Goal: Task Accomplishment & Management: Manage account settings

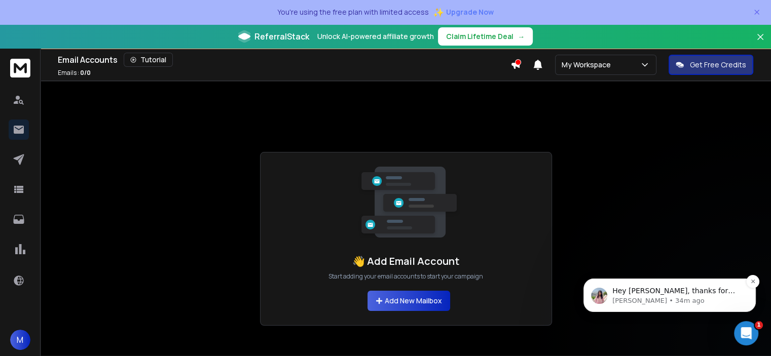
click at [665, 291] on span "Hey Moritz, thanks for reaching out. That’s great! To get started, we recommend…" at bounding box center [677, 346] width 130 height 119
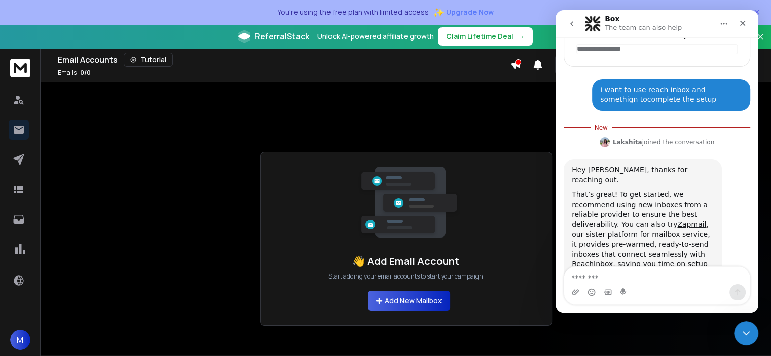
scroll to position [222, 0]
click at [742, 15] on div "Close" at bounding box center [742, 23] width 18 height 18
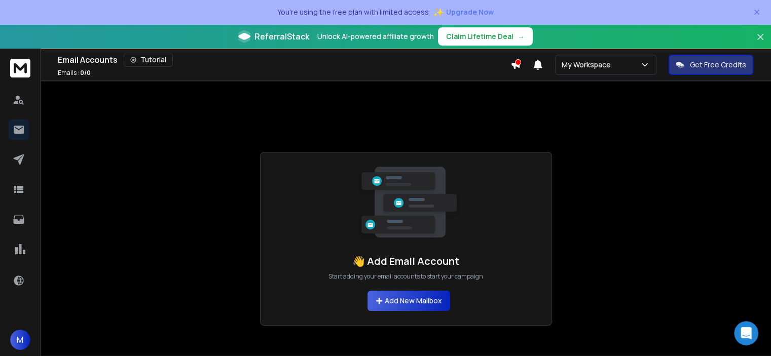
scroll to position [205, 0]
click at [23, 339] on span "M" at bounding box center [20, 340] width 20 height 20
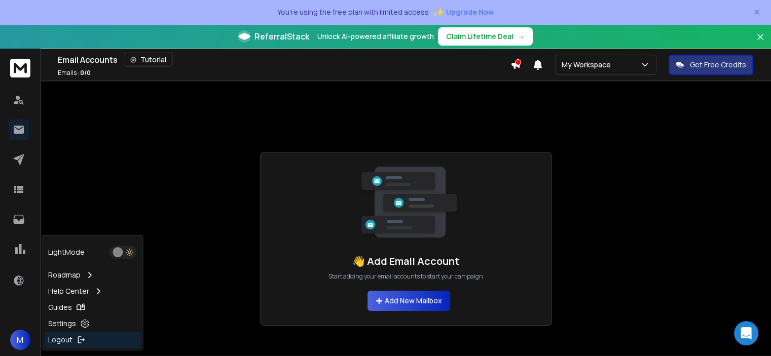
click at [72, 334] on div "Logout" at bounding box center [92, 340] width 96 height 16
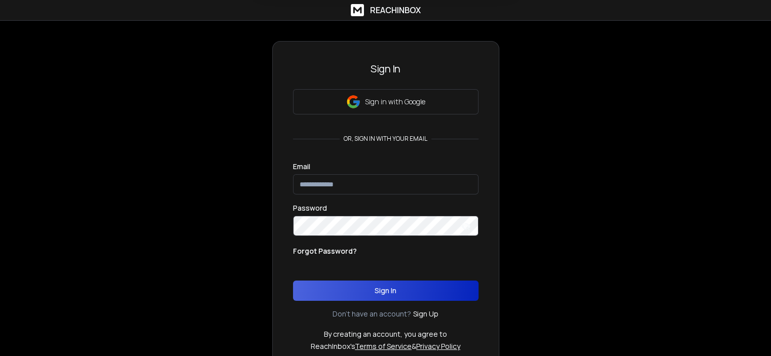
type input "**********"
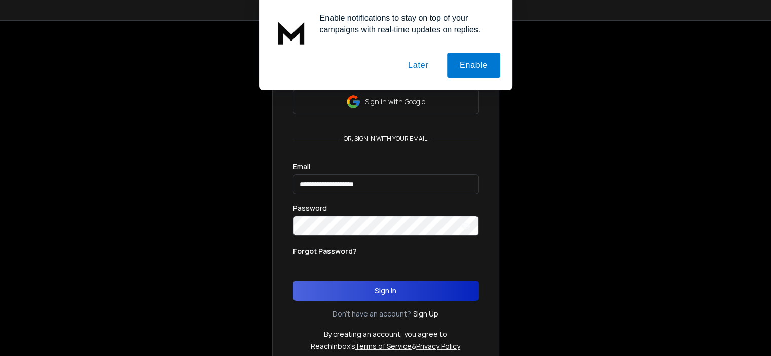
click at [468, 226] on icon at bounding box center [465, 226] width 9 height 6
click at [312, 295] on button "Sign In" at bounding box center [385, 291] width 185 height 20
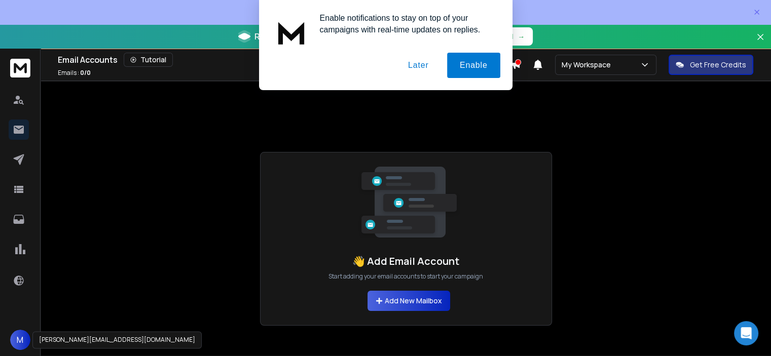
click at [16, 344] on span "M" at bounding box center [20, 340] width 20 height 20
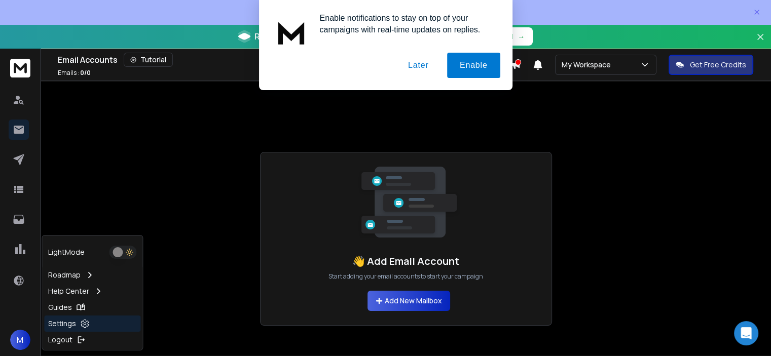
click at [71, 320] on p "Settings" at bounding box center [62, 324] width 28 height 10
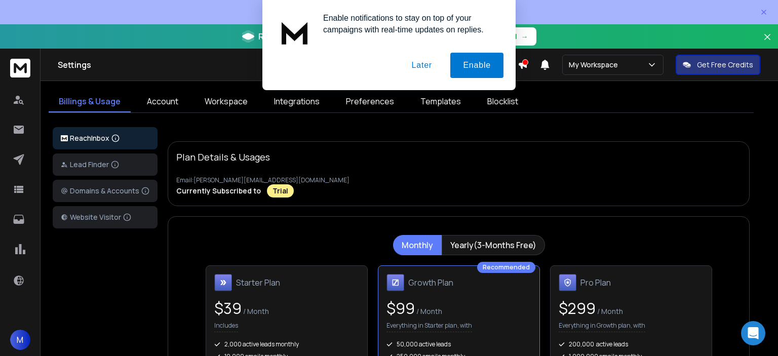
click at [177, 107] on link "Account" at bounding box center [163, 101] width 52 height 21
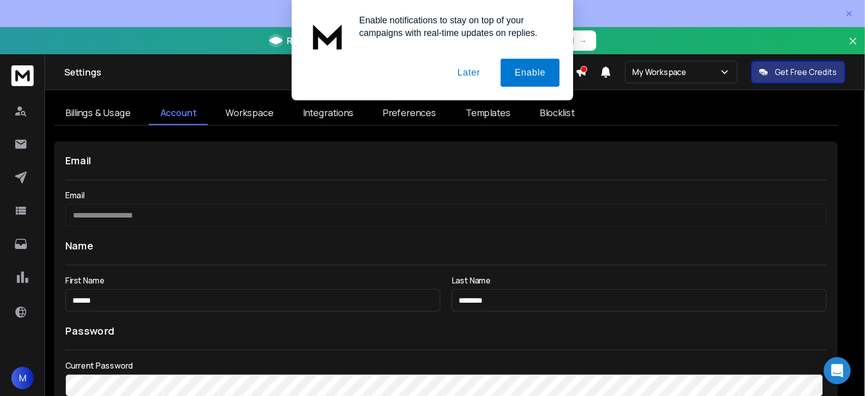
scroll to position [14, 0]
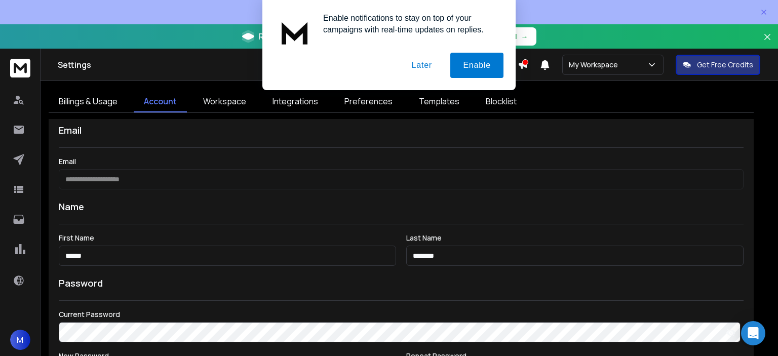
click at [436, 62] on button "Later" at bounding box center [422, 65] width 46 height 25
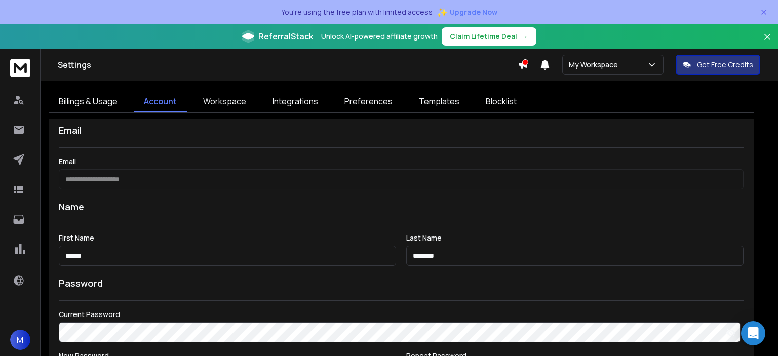
click at [769, 145] on div "**********" at bounding box center [410, 242] width 738 height 323
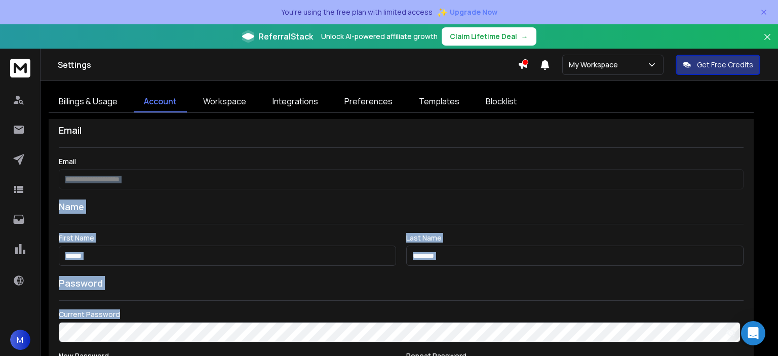
drag, startPoint x: 512, startPoint y: 311, endPoint x: 510, endPoint y: 192, distance: 119.1
click at [510, 192] on div "**********" at bounding box center [401, 253] width 685 height 261
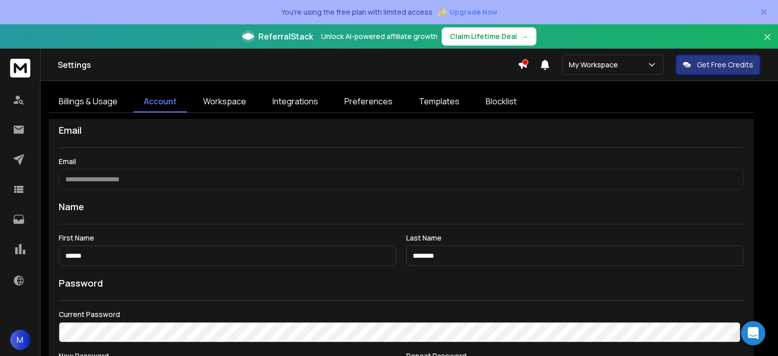
click at [579, 96] on div "Billings & Usage Account Workspace Integrations Preferences Templates Blocklist" at bounding box center [401, 102] width 705 height 22
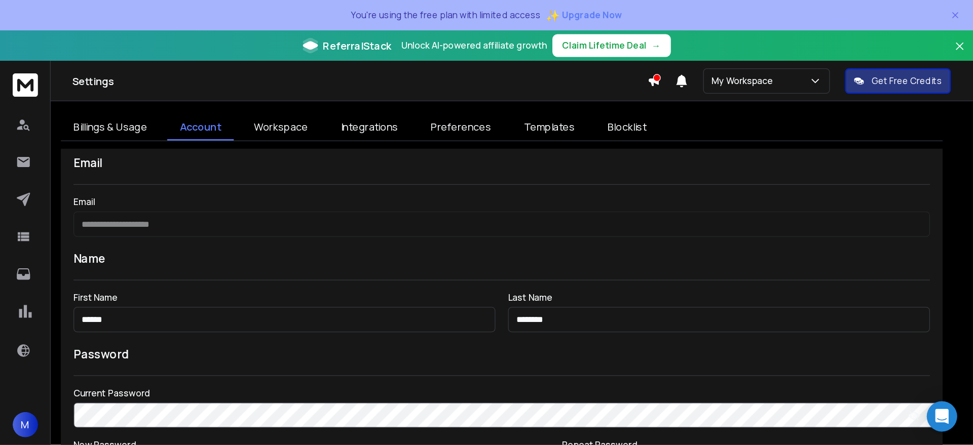
scroll to position [0, 0]
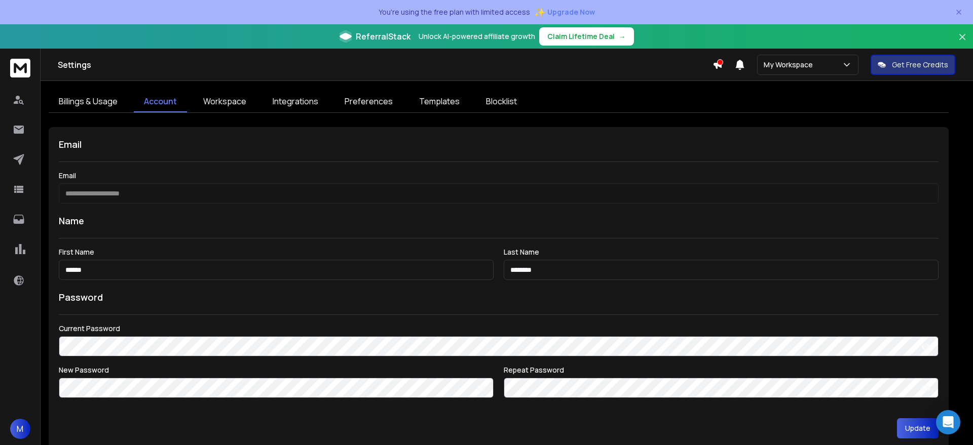
click at [770, 356] on button "Update" at bounding box center [918, 429] width 42 height 20
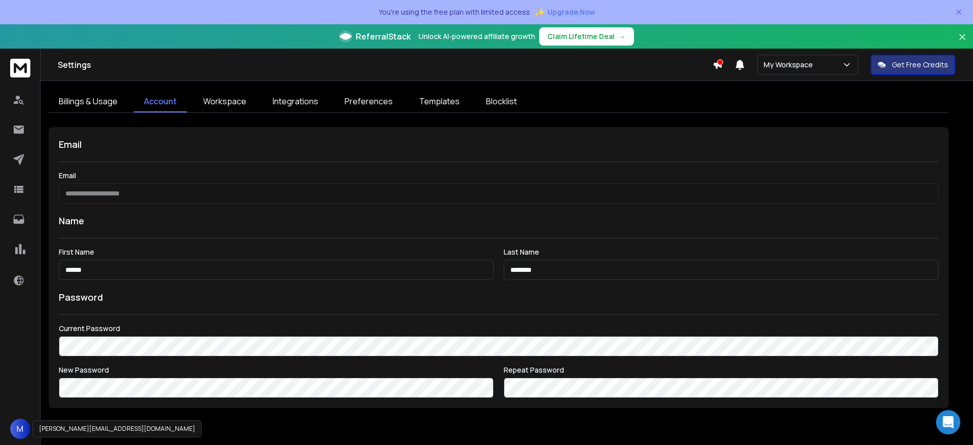
click at [27, 356] on button "M" at bounding box center [20, 429] width 20 height 20
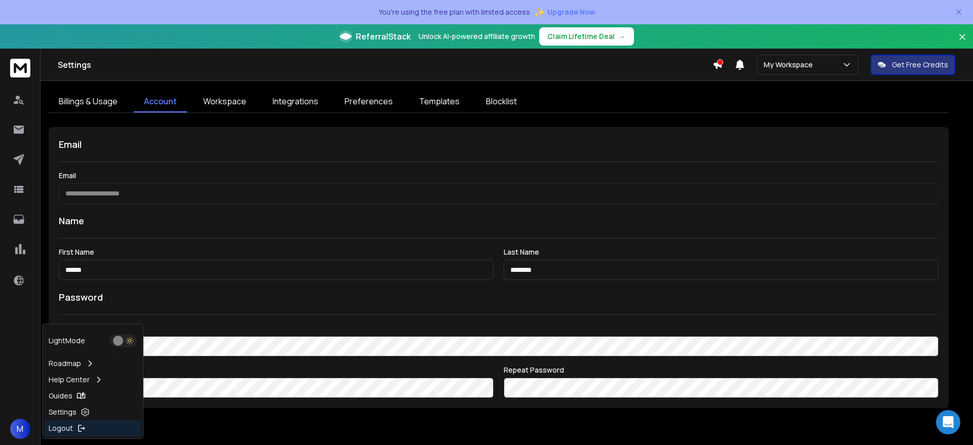
click at [80, 356] on icon at bounding box center [81, 428] width 7 height 7
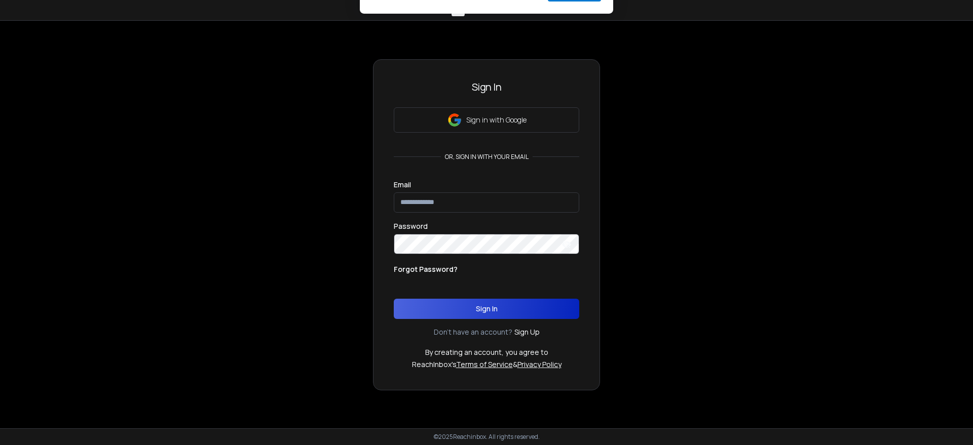
type input "**********"
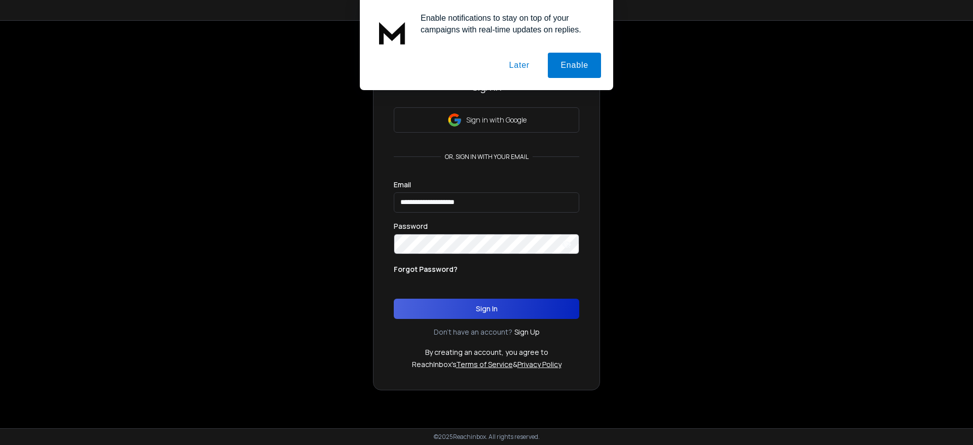
click at [530, 67] on button "Later" at bounding box center [519, 65] width 46 height 25
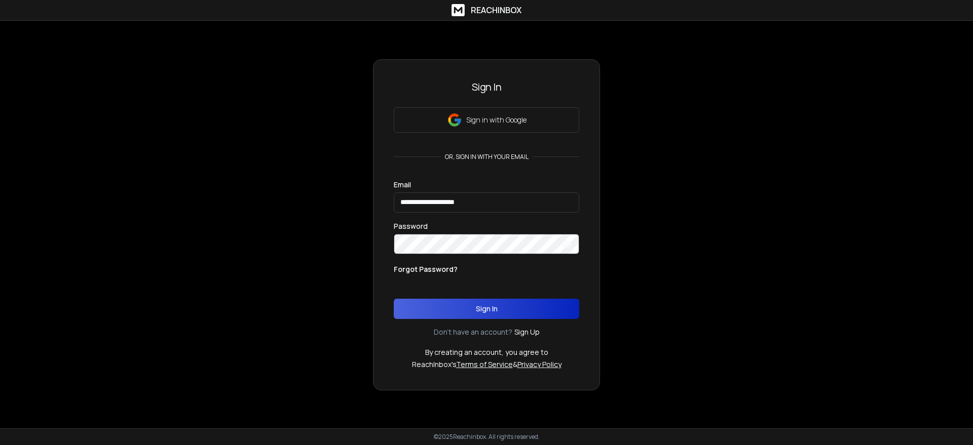
click at [511, 312] on button "Sign In" at bounding box center [486, 309] width 185 height 20
